Goal: Information Seeking & Learning: Learn about a topic

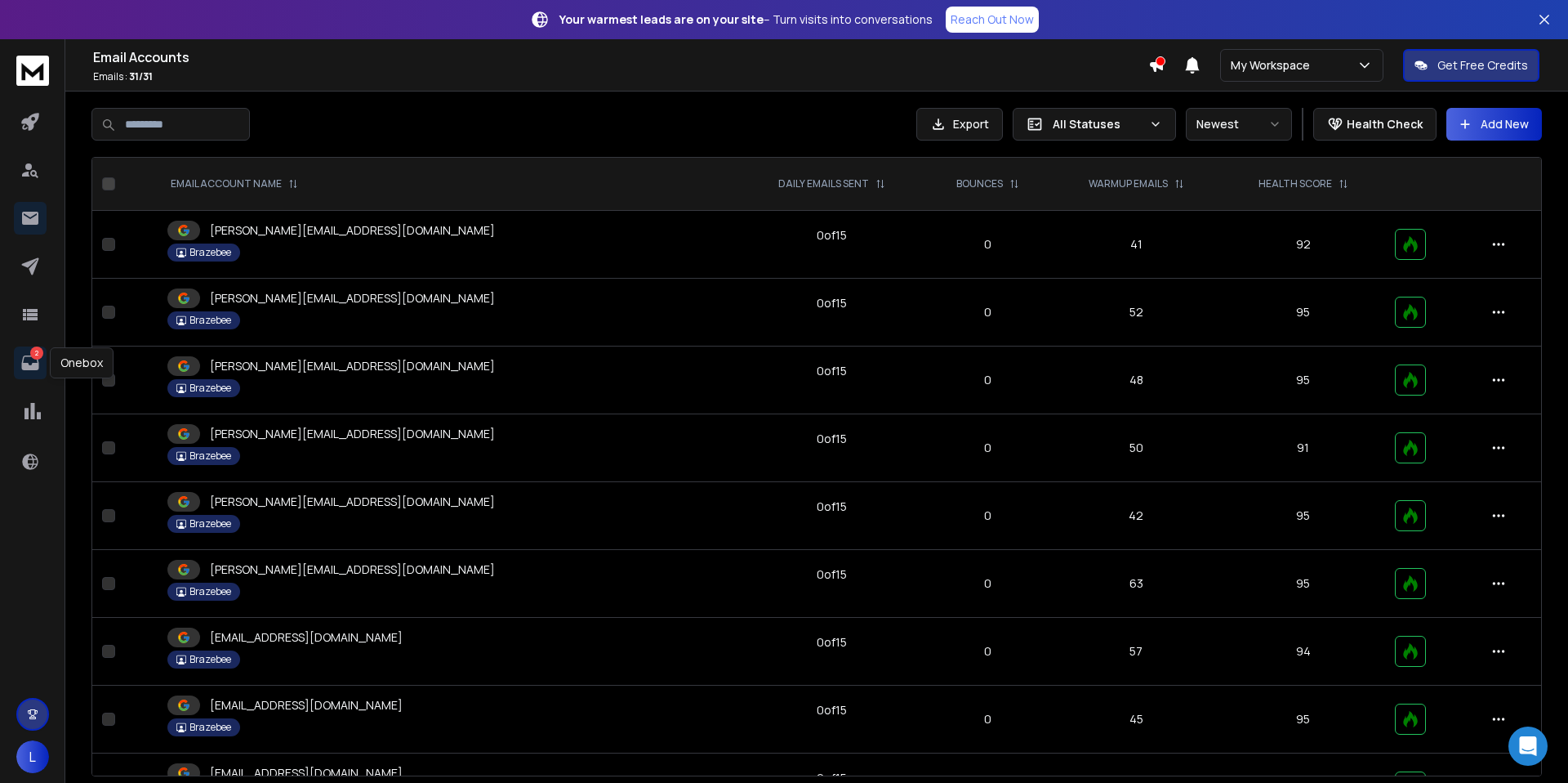
click at [35, 367] on icon at bounding box center [30, 362] width 17 height 15
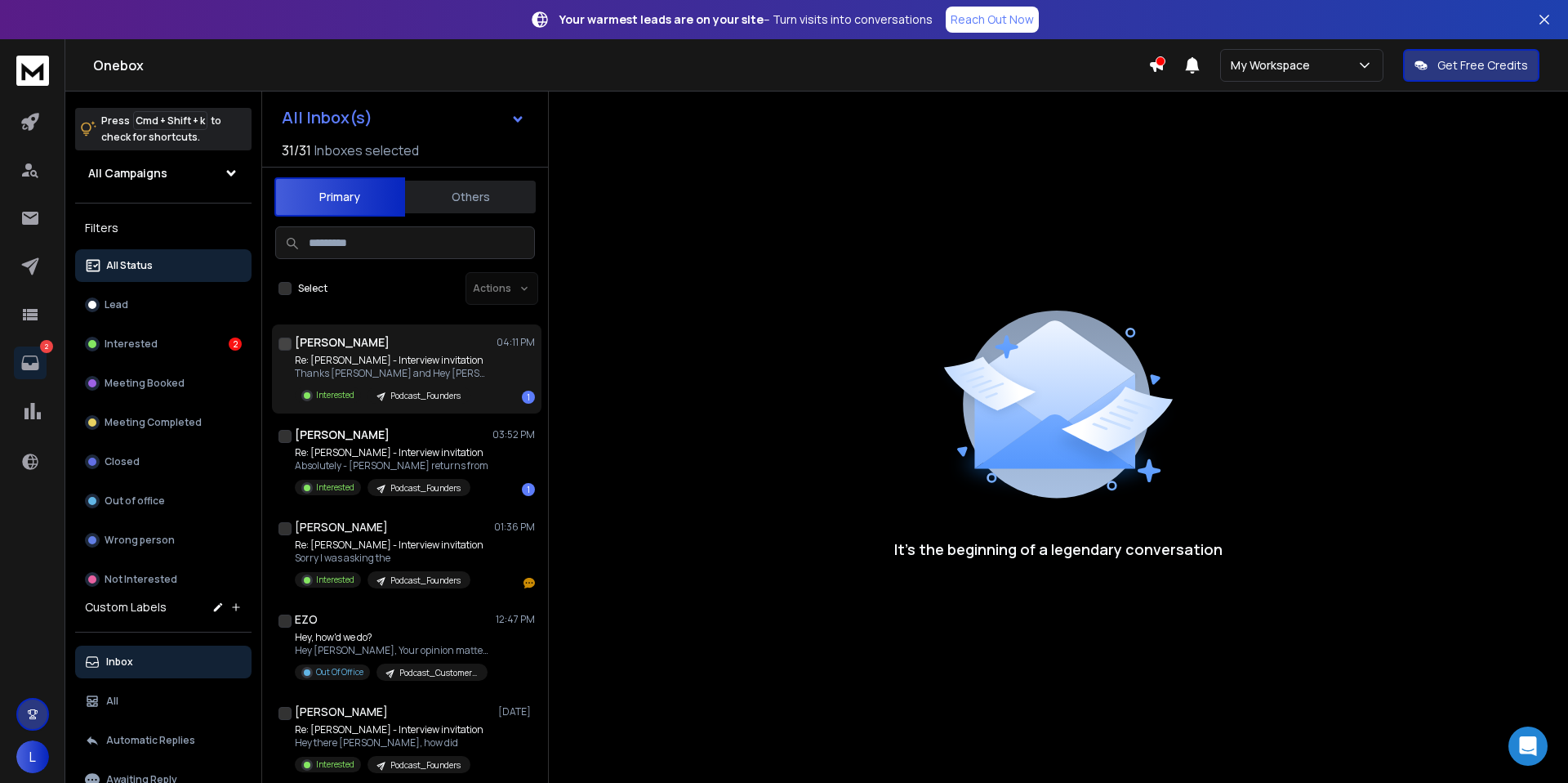
click at [337, 372] on p "Thanks [PERSON_NAME] and Hey [PERSON_NAME]," at bounding box center [393, 373] width 196 height 13
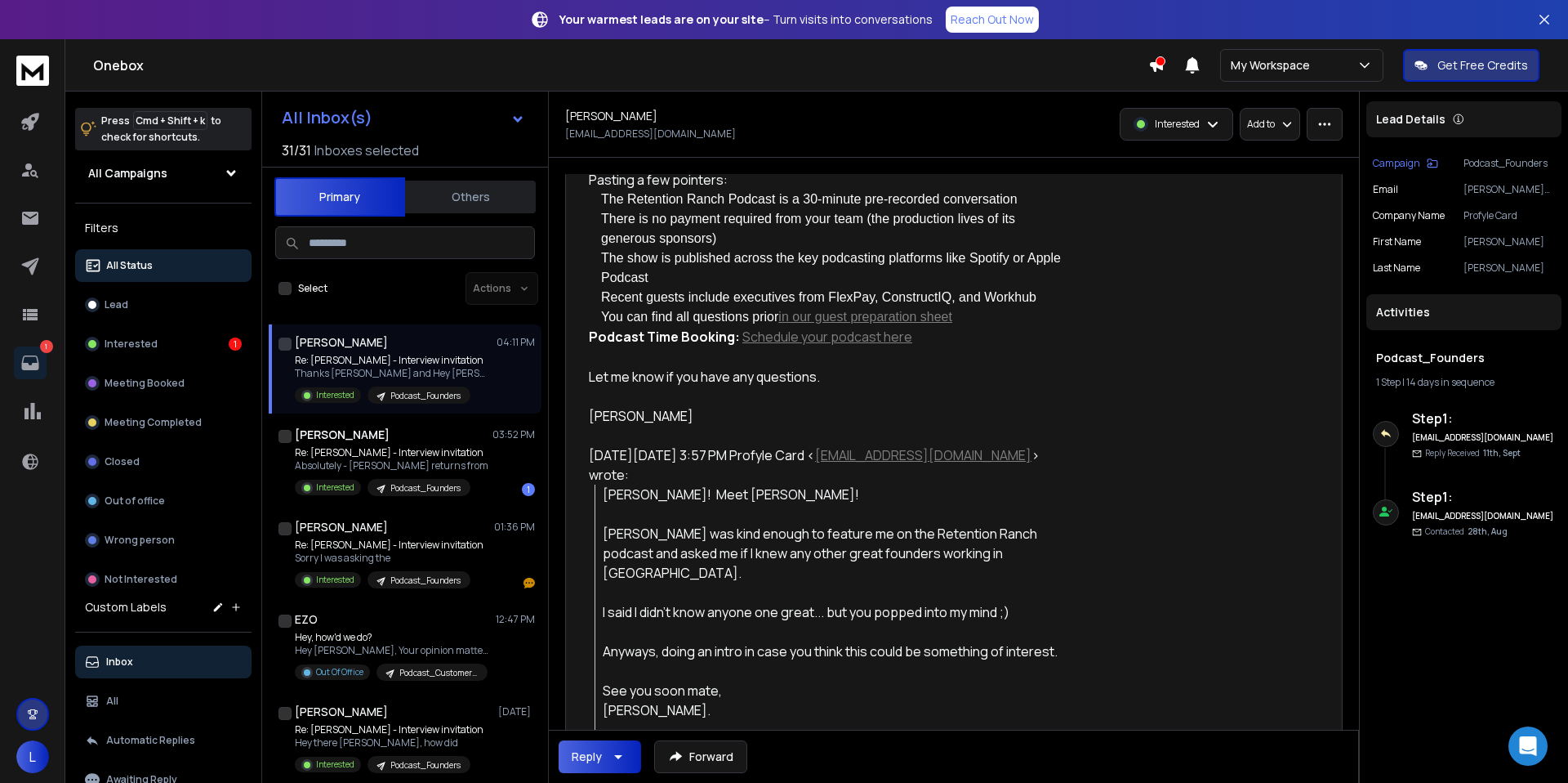
scroll to position [194, 0]
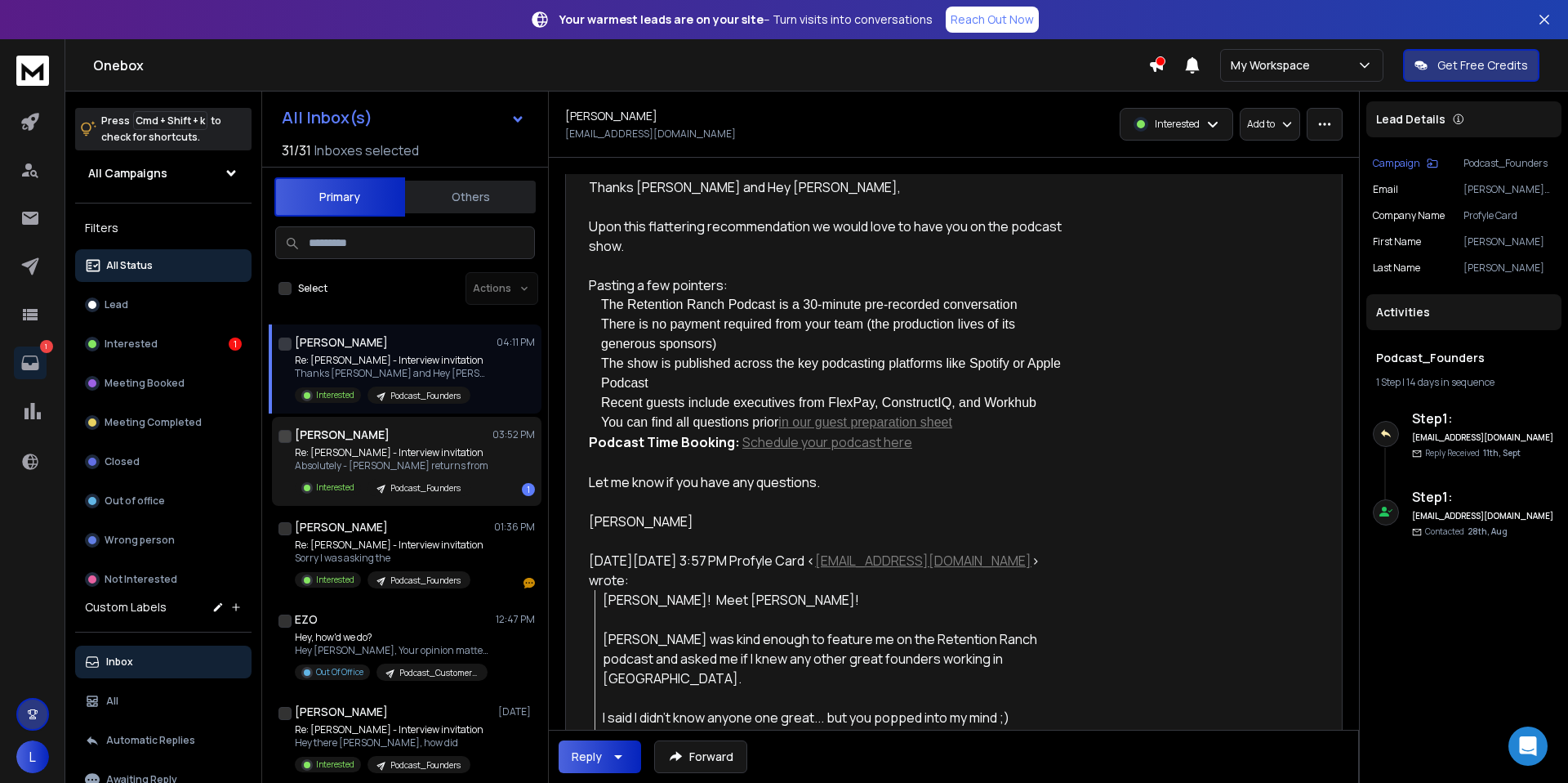
click at [427, 467] on p "Absolutely - Gregory returns from" at bounding box center [392, 465] width 194 height 13
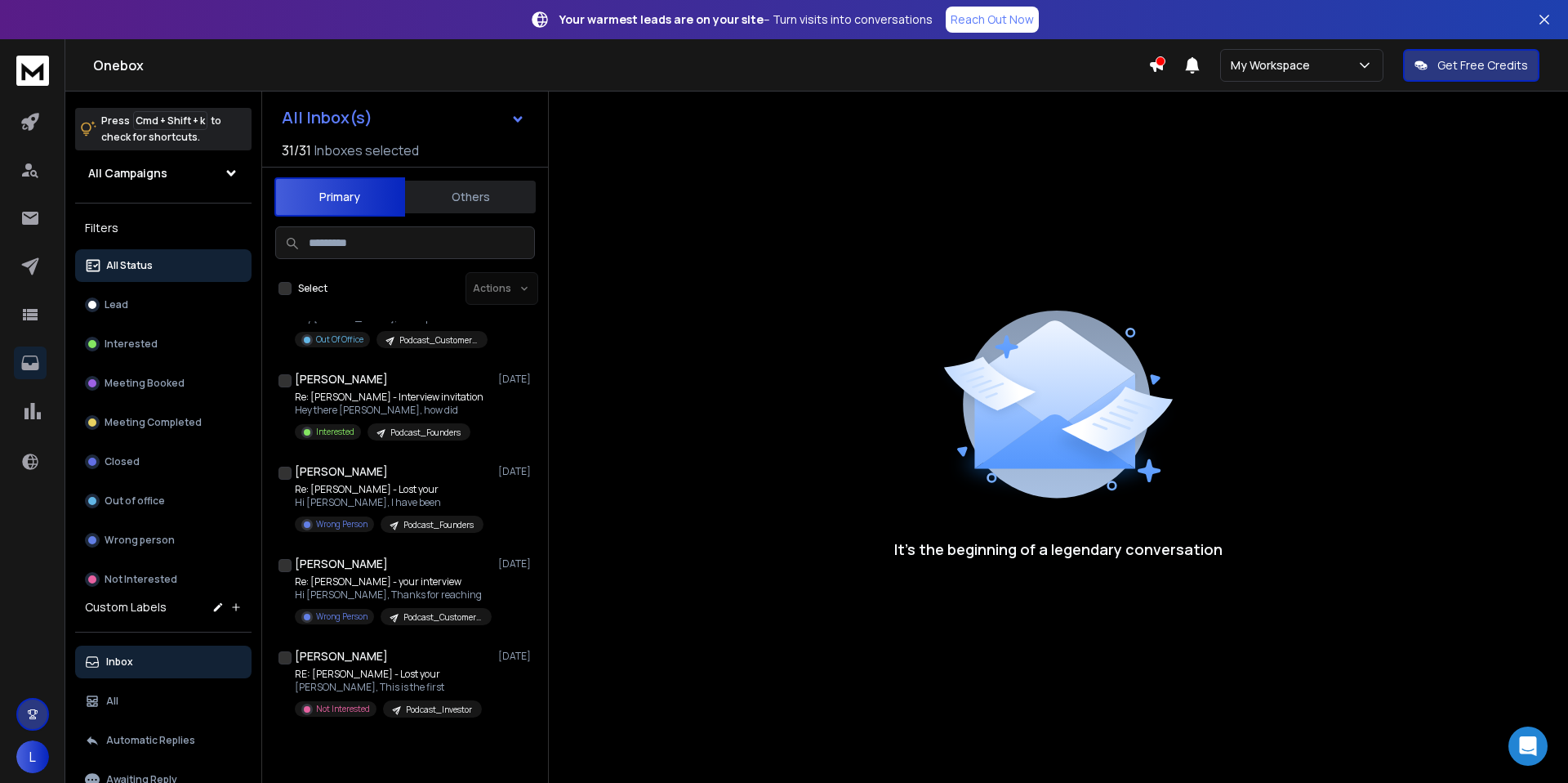
scroll to position [0, 0]
